Goal: Communication & Community: Answer question/provide support

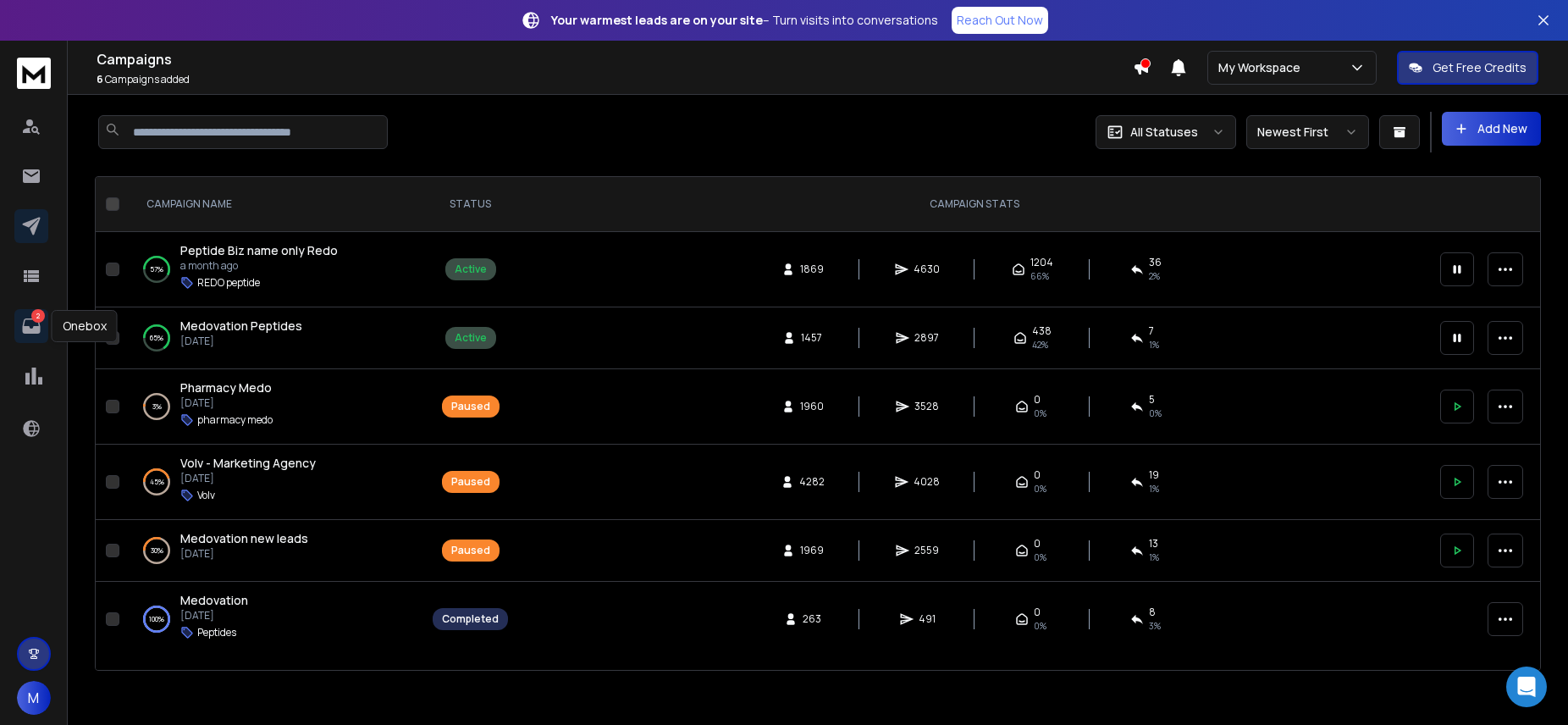
click at [43, 321] on link "2" at bounding box center [31, 326] width 34 height 34
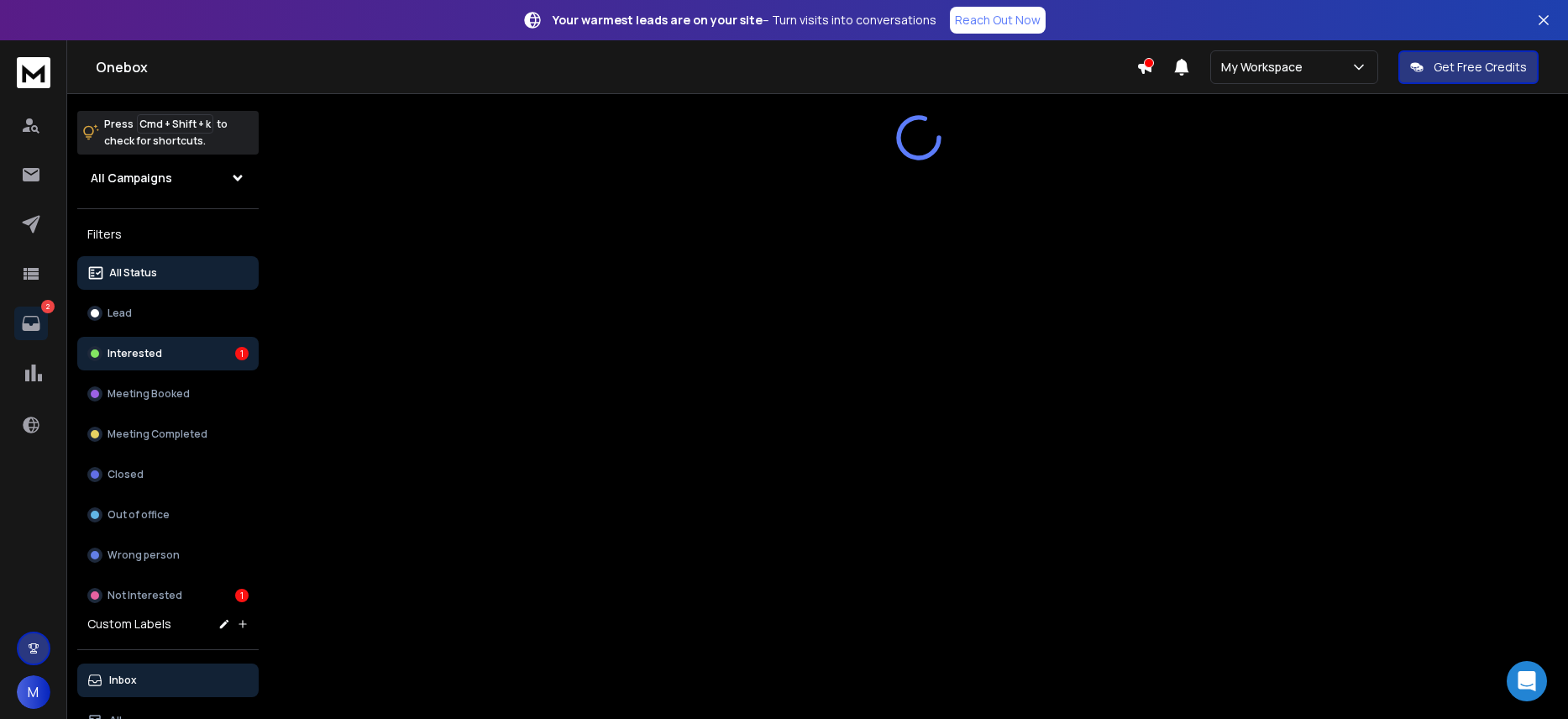
click at [131, 359] on p "Interested" at bounding box center [135, 353] width 55 height 13
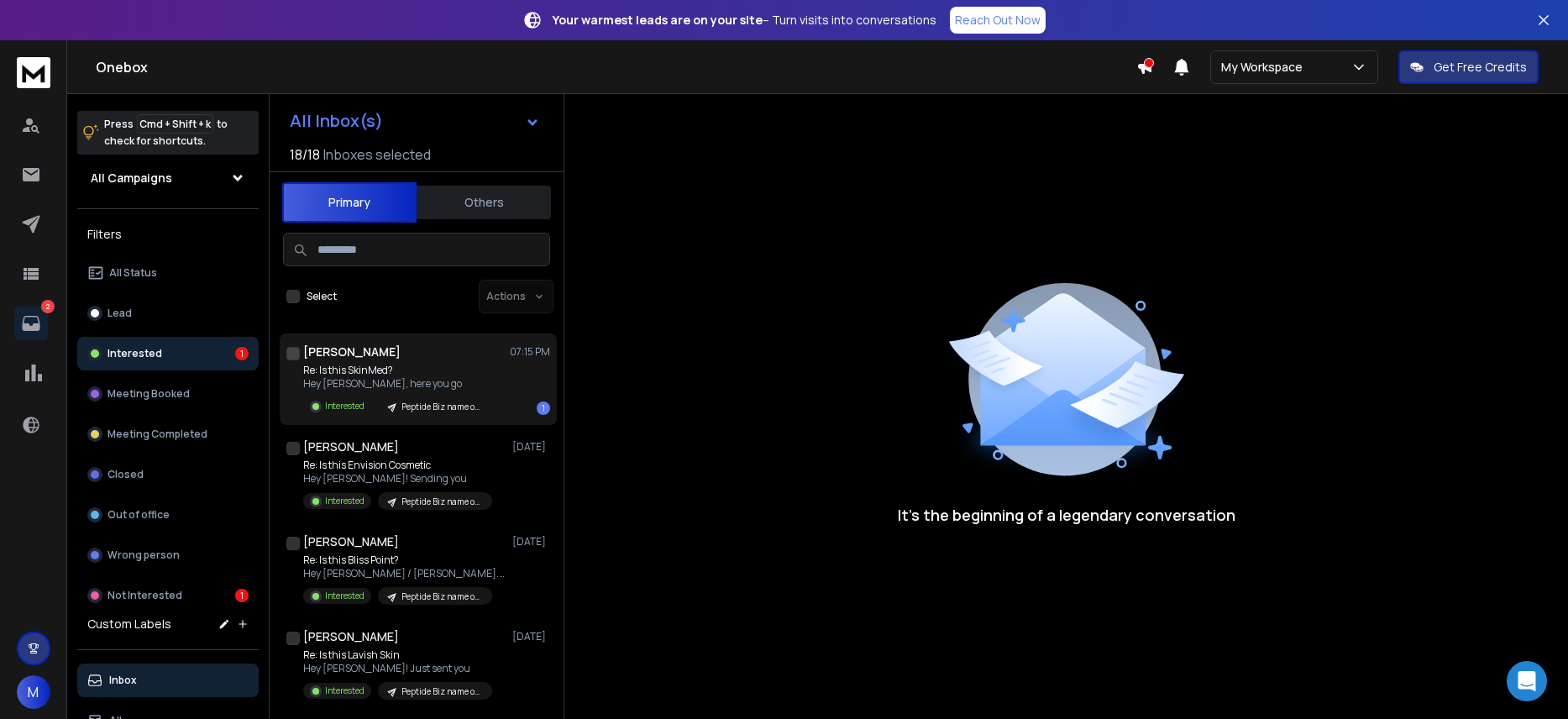
click at [458, 370] on p "Re: Is this SkinMed?" at bounding box center [398, 370] width 189 height 13
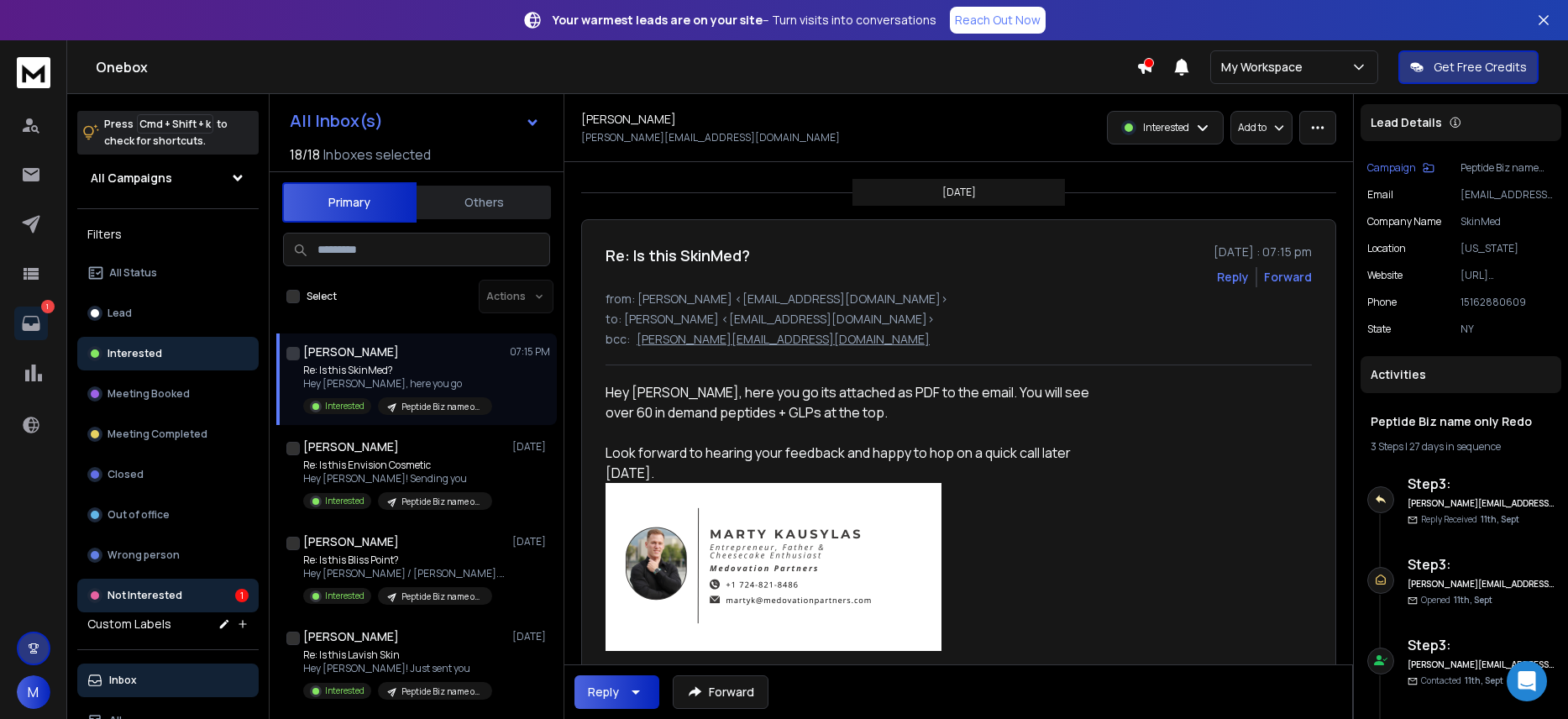
click at [194, 591] on button "Not Interested 1" at bounding box center [168, 596] width 181 height 33
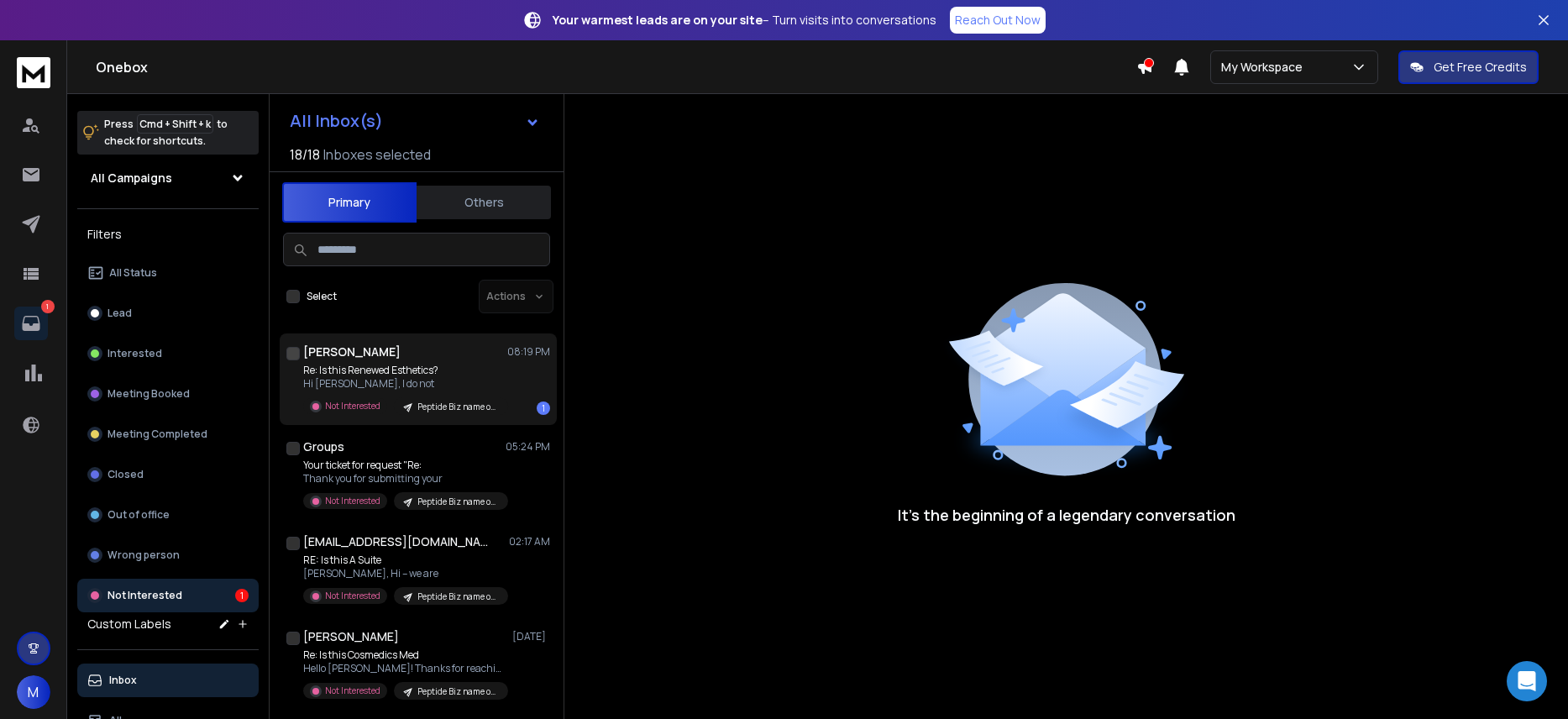
click at [436, 390] on p "Hi [PERSON_NAME], I do not" at bounding box center [404, 384] width 201 height 13
